Goal: Task Accomplishment & Management: Use online tool/utility

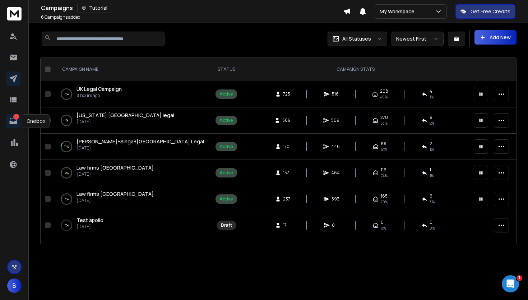
click at [14, 122] on icon at bounding box center [13, 121] width 8 height 6
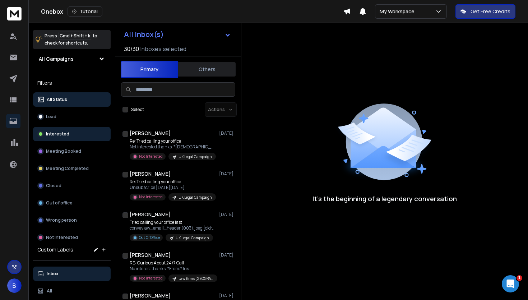
click at [61, 133] on p "Interested" at bounding box center [57, 134] width 23 height 6
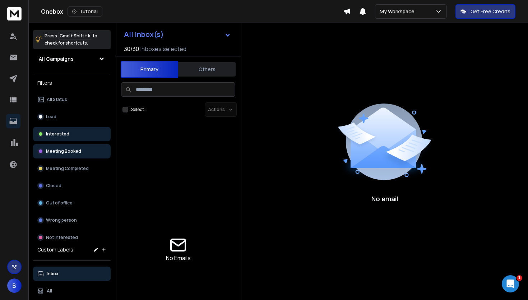
click at [64, 153] on p "Meeting Booked" at bounding box center [63, 151] width 35 height 6
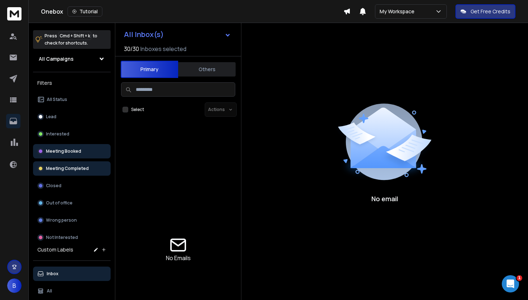
click at [66, 170] on p "Meeting Completed" at bounding box center [67, 169] width 43 height 6
